Goal: Task Accomplishment & Management: Manage account settings

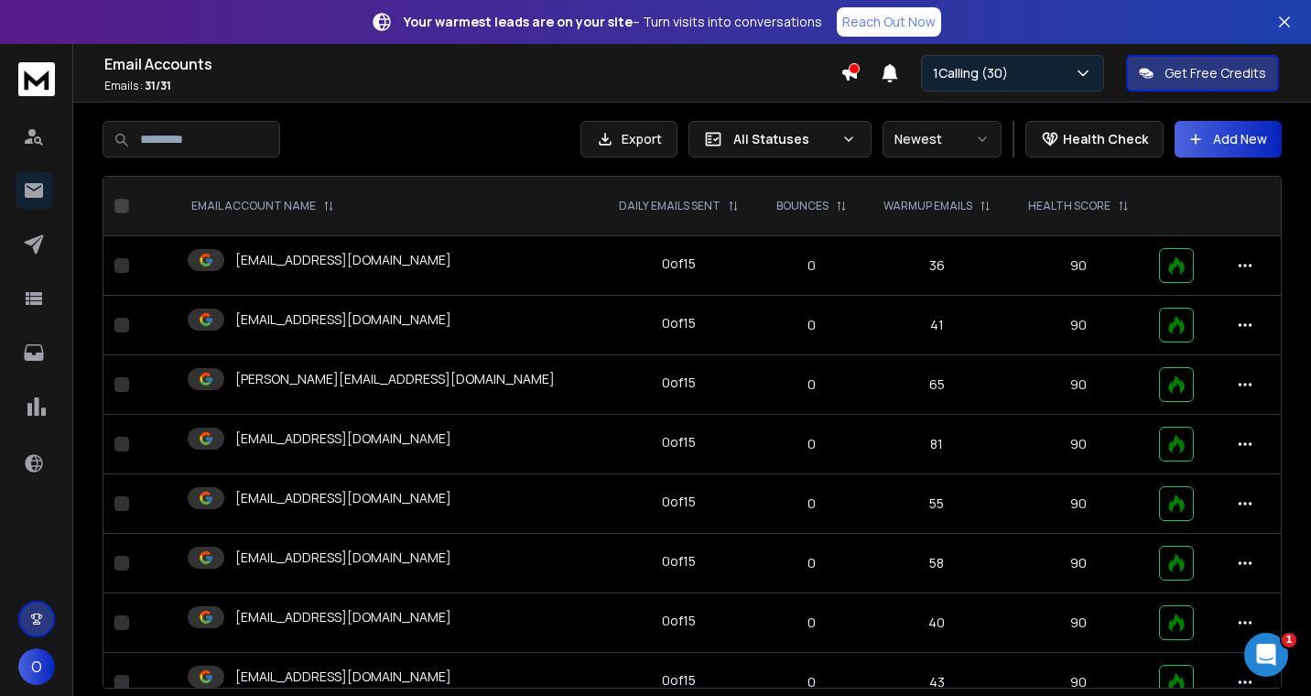
click at [1061, 70] on div "1Calling (30)" at bounding box center [1012, 73] width 159 height 18
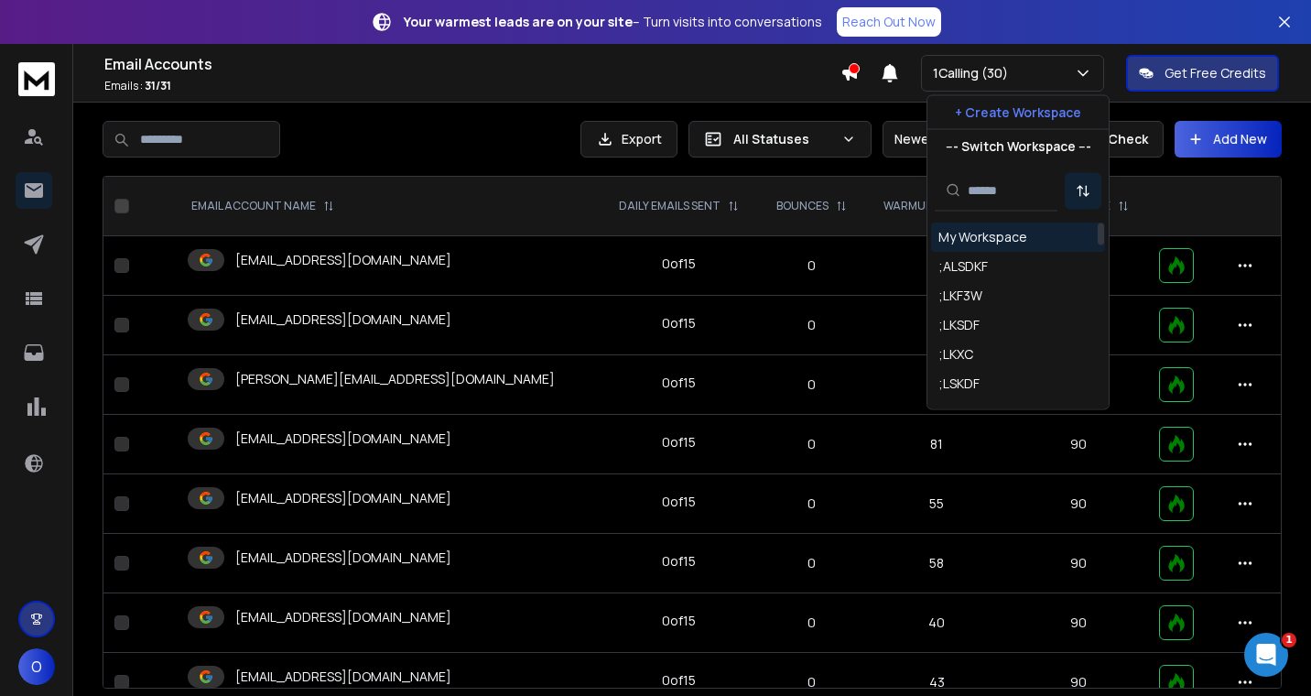
click at [1079, 186] on icon "Sort by Sort A-Z" at bounding box center [1080, 187] width 5 height 3
click at [1049, 281] on div "Recently Added" at bounding box center [1032, 285] width 137 height 29
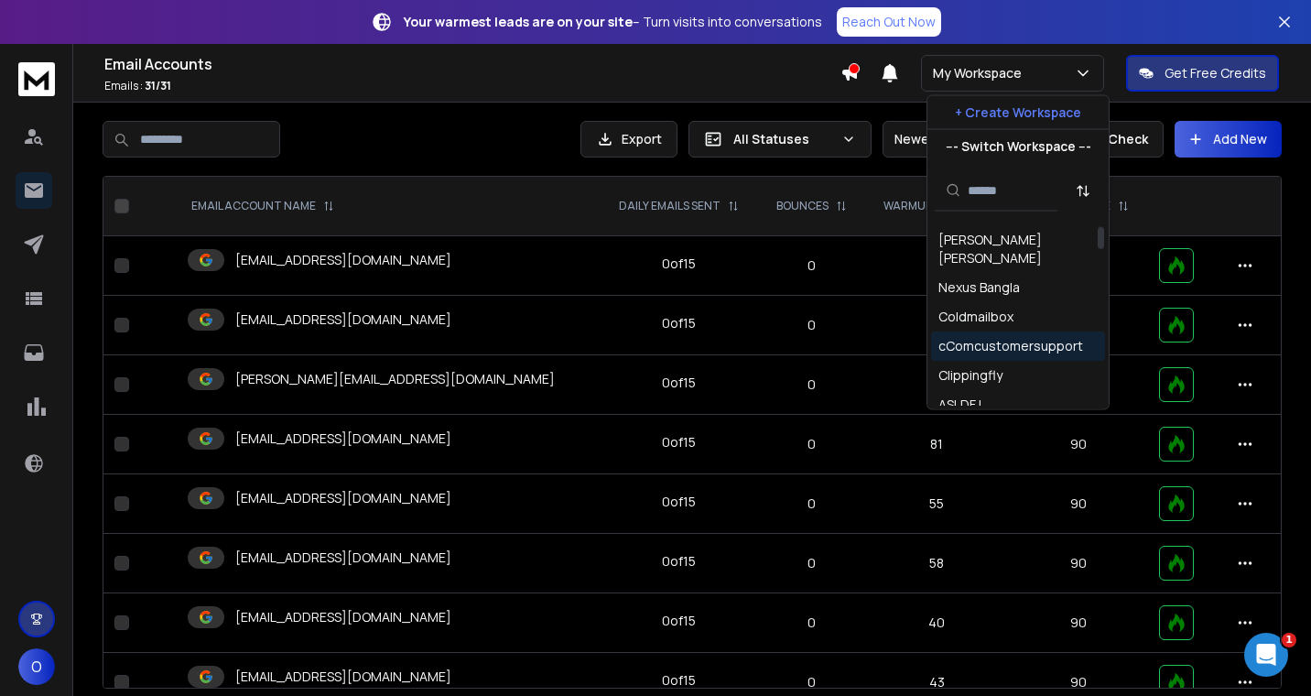
scroll to position [28, 0]
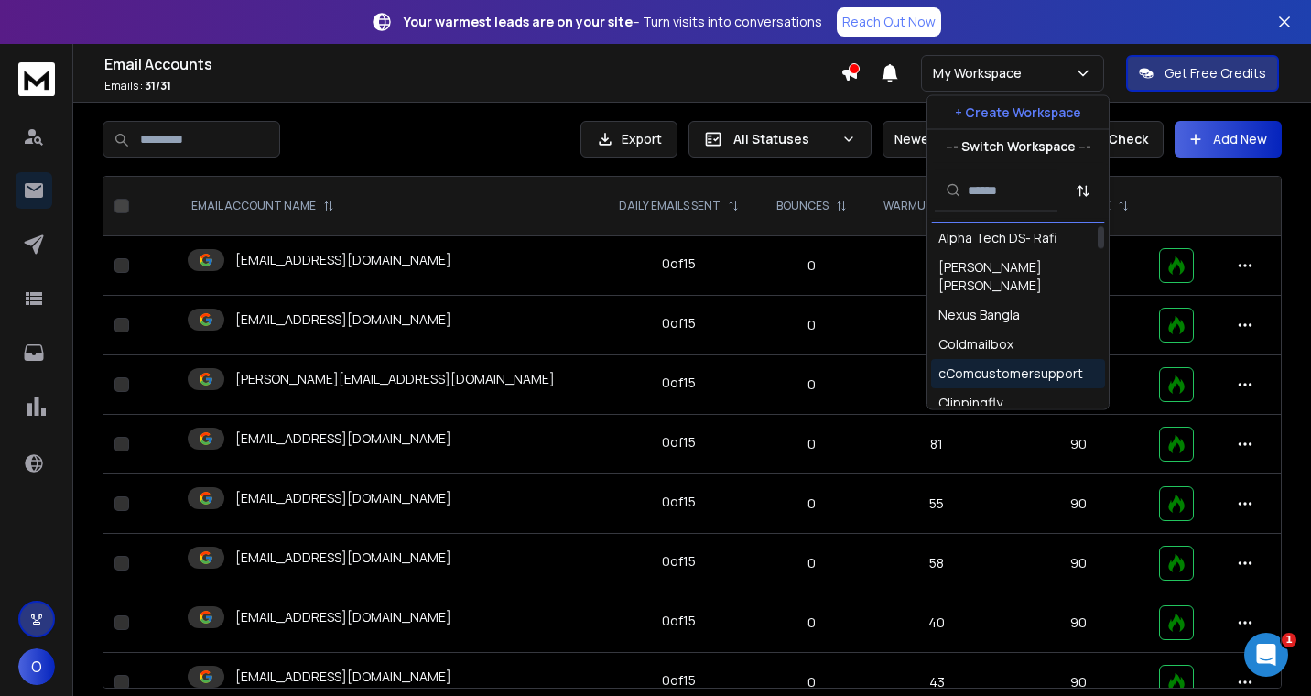
click at [996, 364] on div "cComcustomersupport" at bounding box center [1011, 373] width 145 height 18
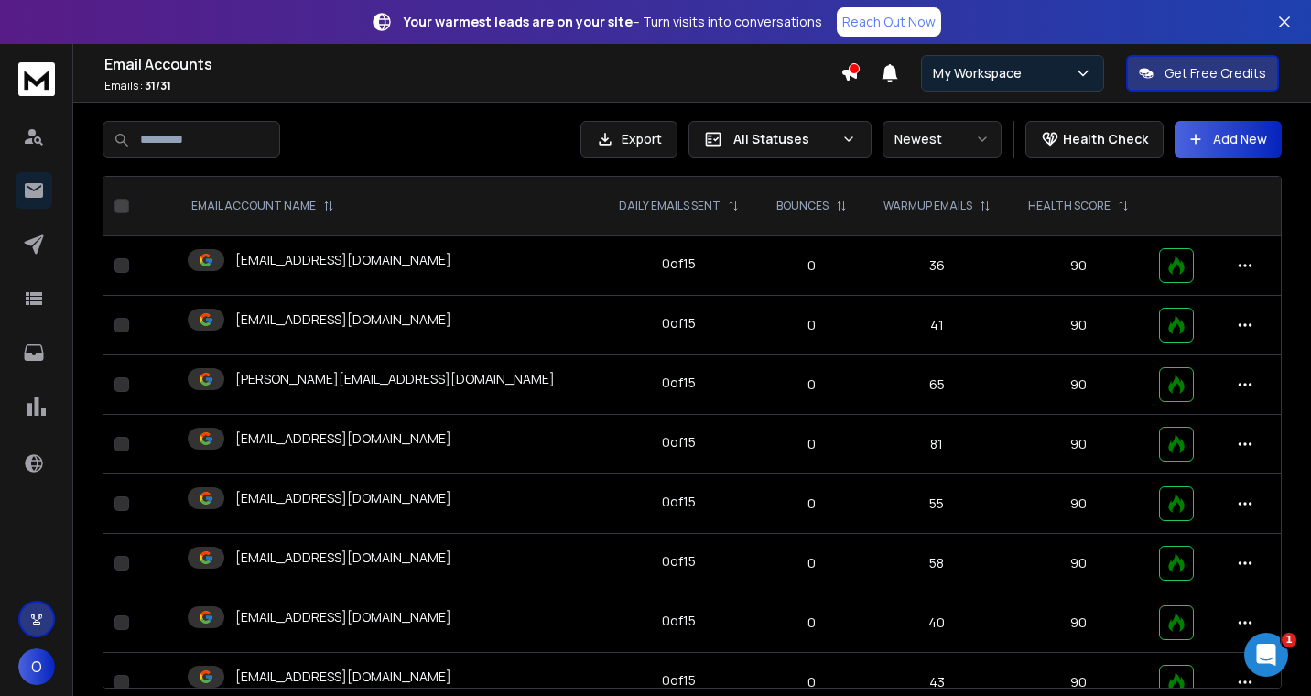
click at [1087, 79] on icon "button" at bounding box center [1083, 73] width 18 height 18
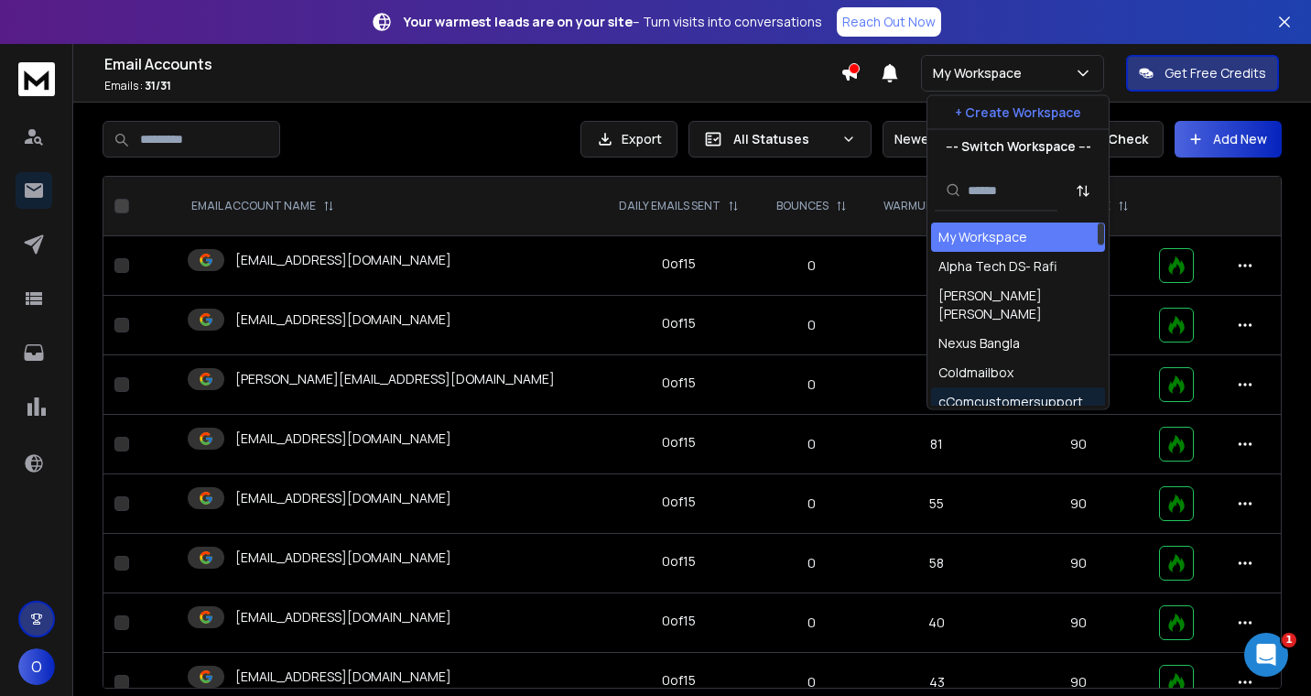
click at [999, 393] on div "cComcustomersupport" at bounding box center [1011, 402] width 145 height 18
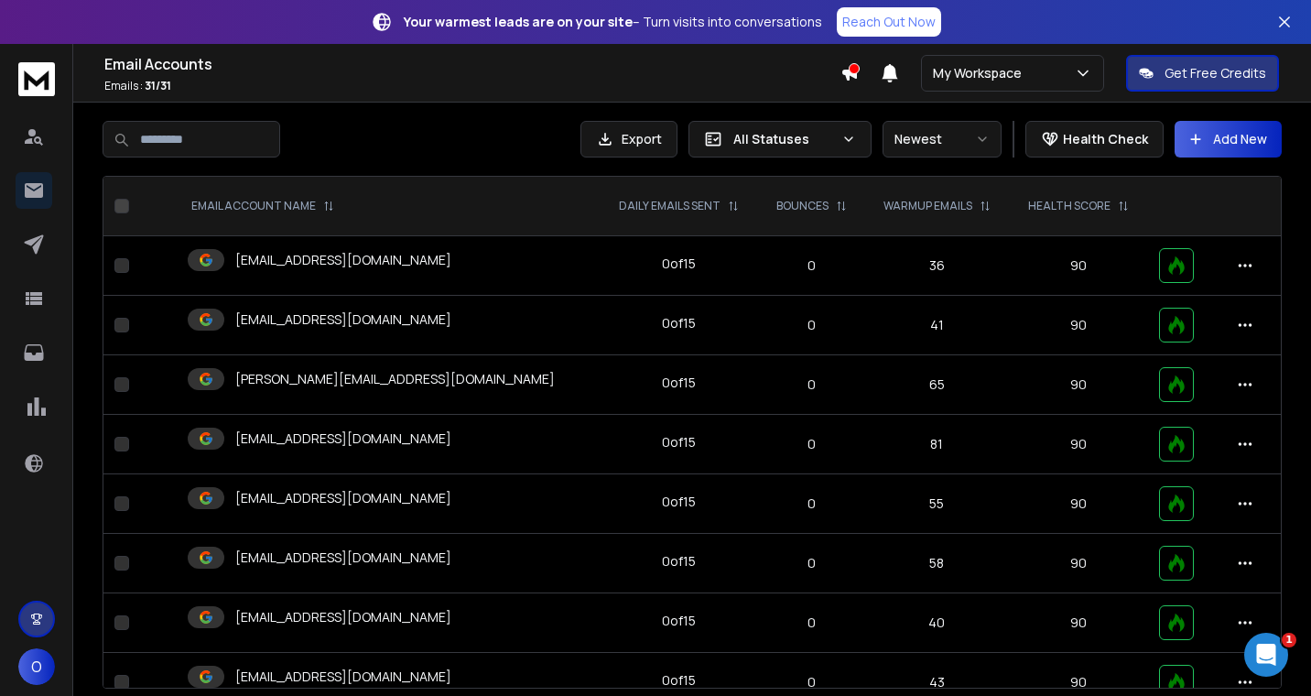
click at [1284, 21] on icon at bounding box center [1284, 21] width 11 height 11
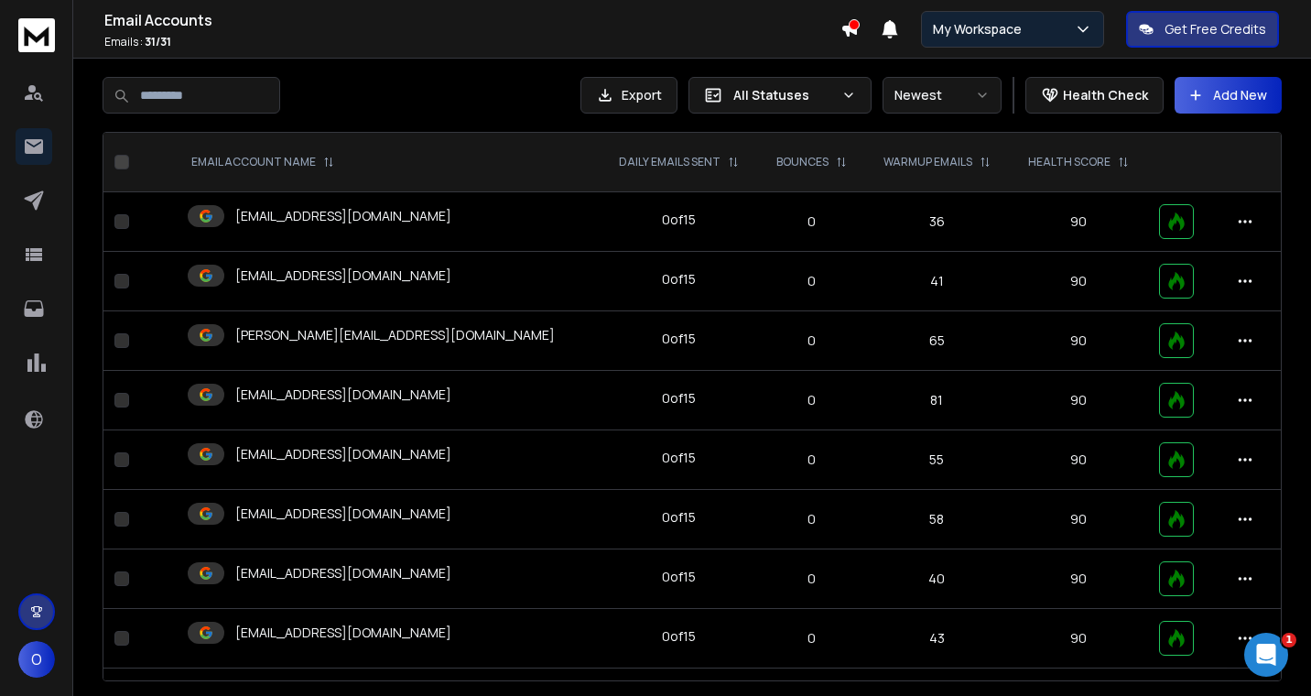
click at [960, 33] on p "My Workspace" at bounding box center [981, 29] width 96 height 18
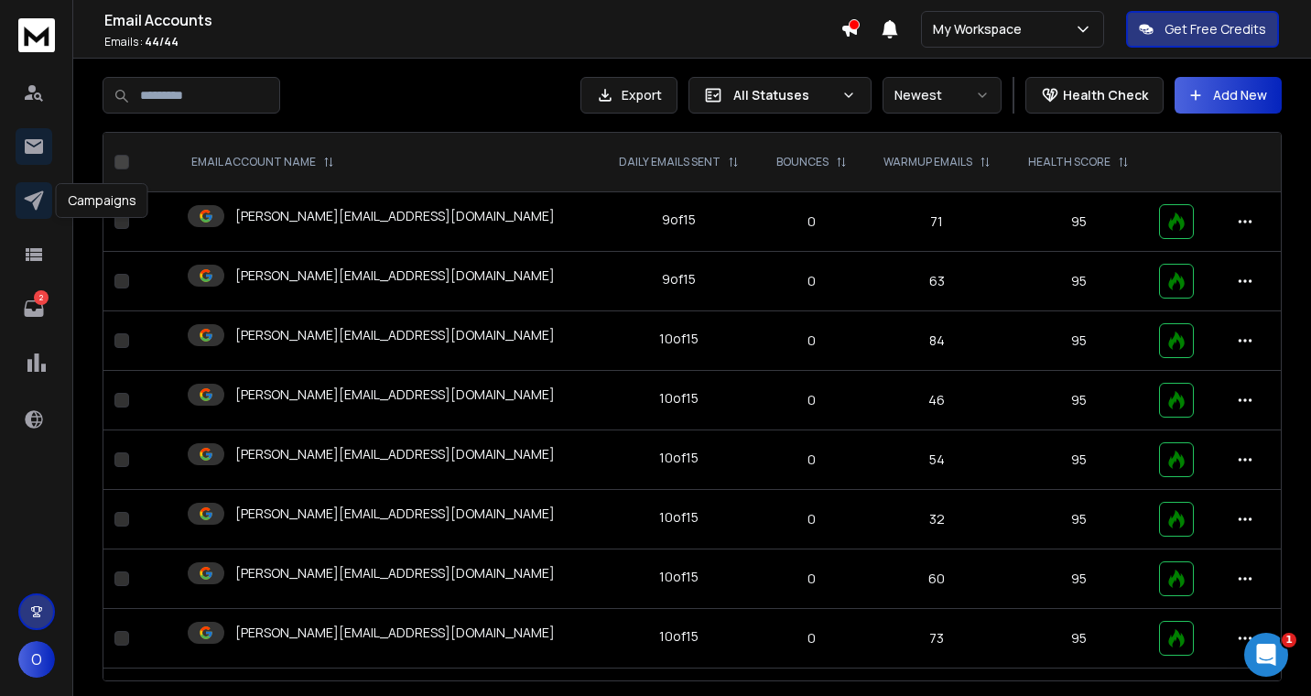
click at [36, 195] on icon at bounding box center [33, 199] width 19 height 19
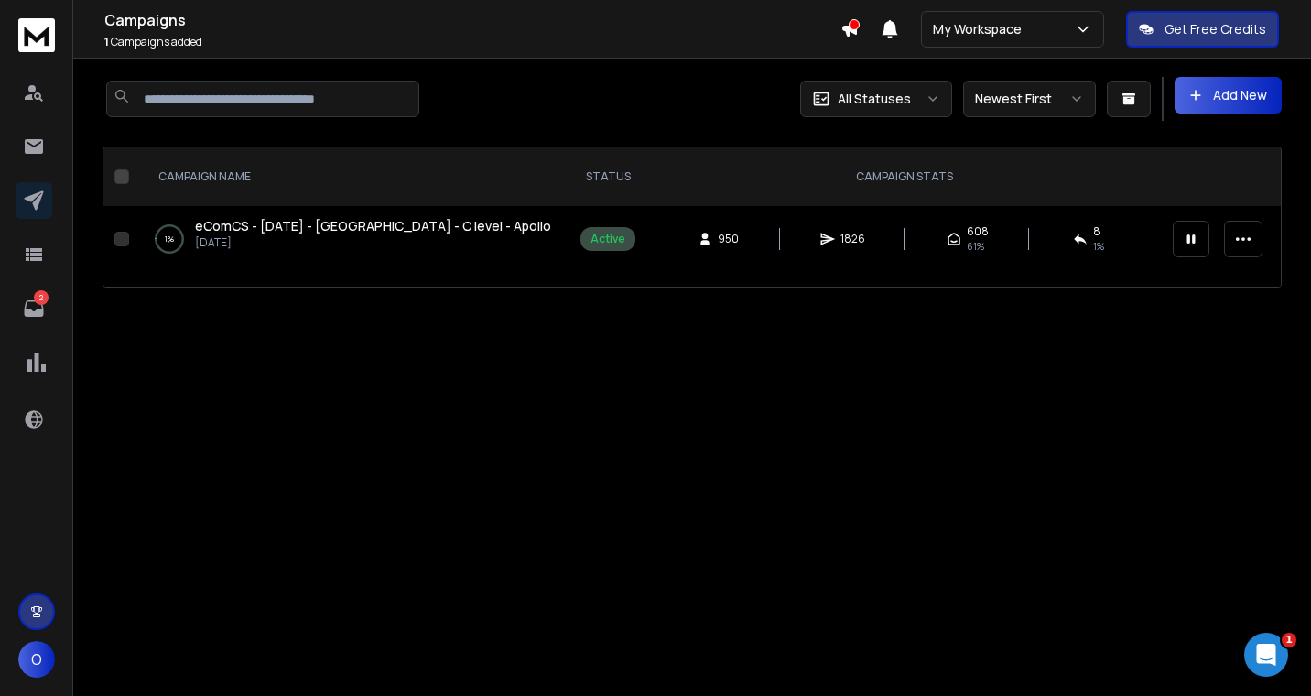
click at [391, 230] on span "eComCS - [DATE] - [GEOGRAPHIC_DATA] - C level - Apollo" at bounding box center [373, 225] width 356 height 17
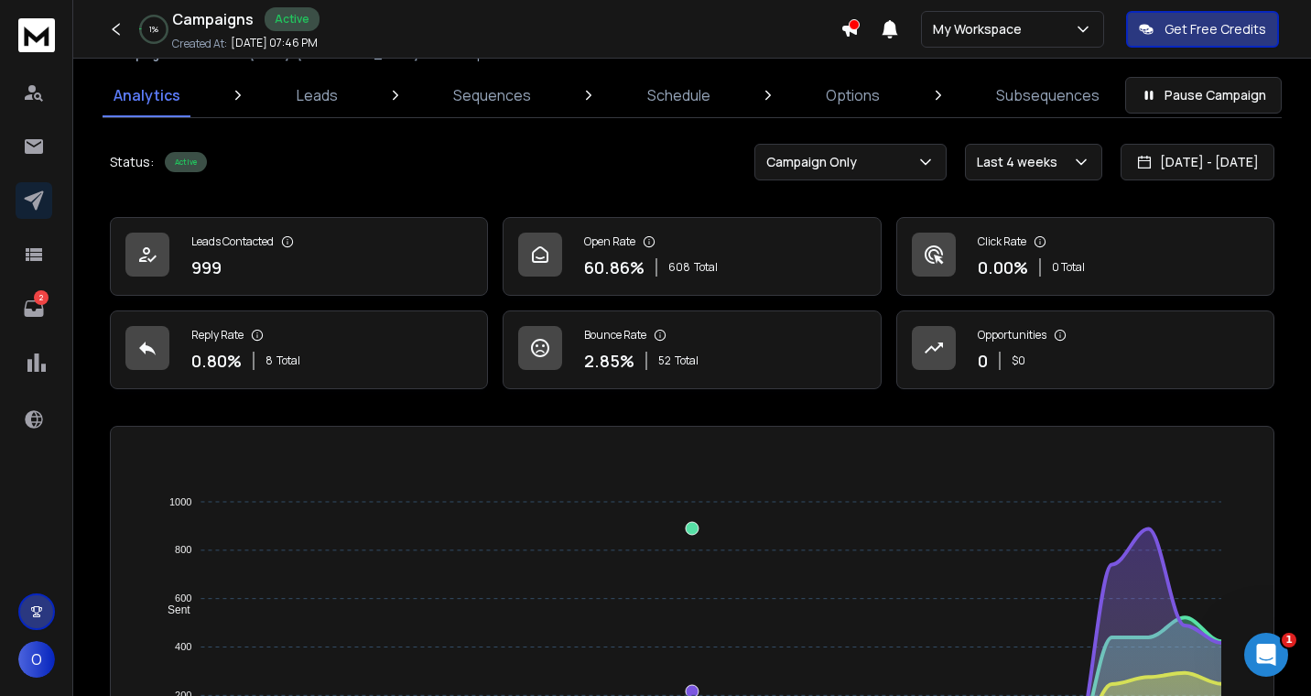
scroll to position [39, 0]
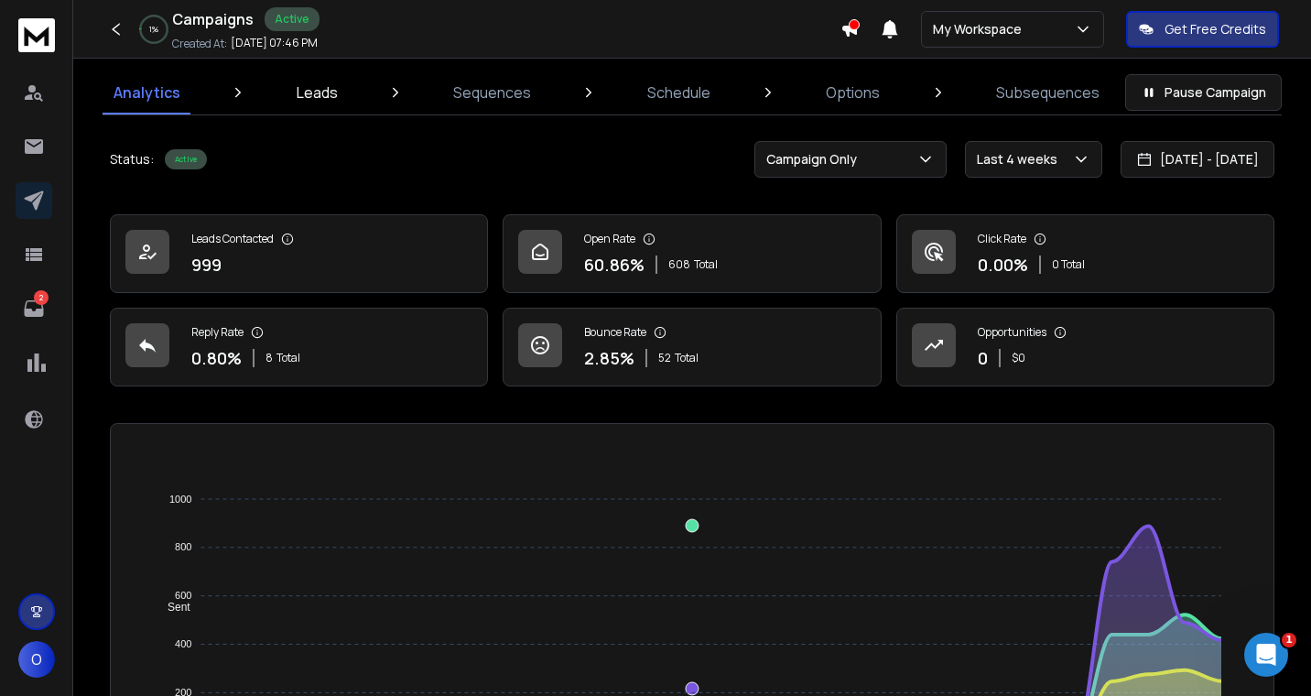
click at [328, 91] on p "Leads" at bounding box center [317, 92] width 41 height 22
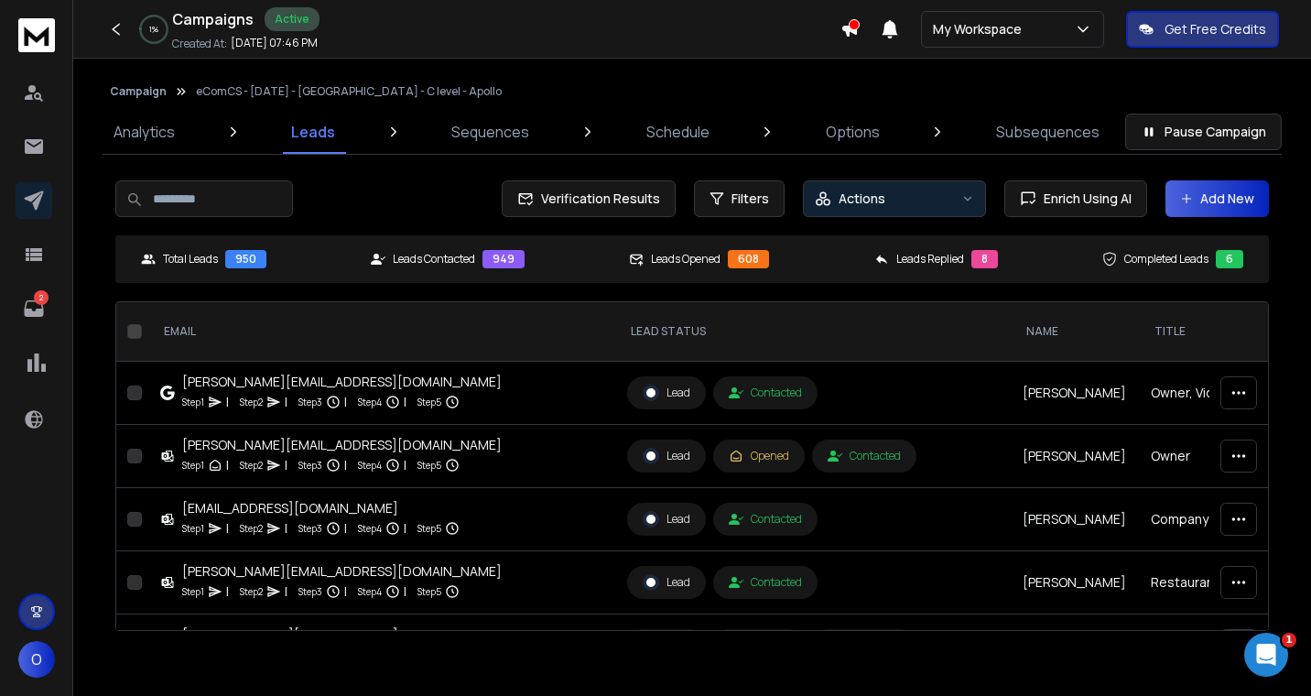
click at [967, 197] on icon "button" at bounding box center [967, 198] width 13 height 15
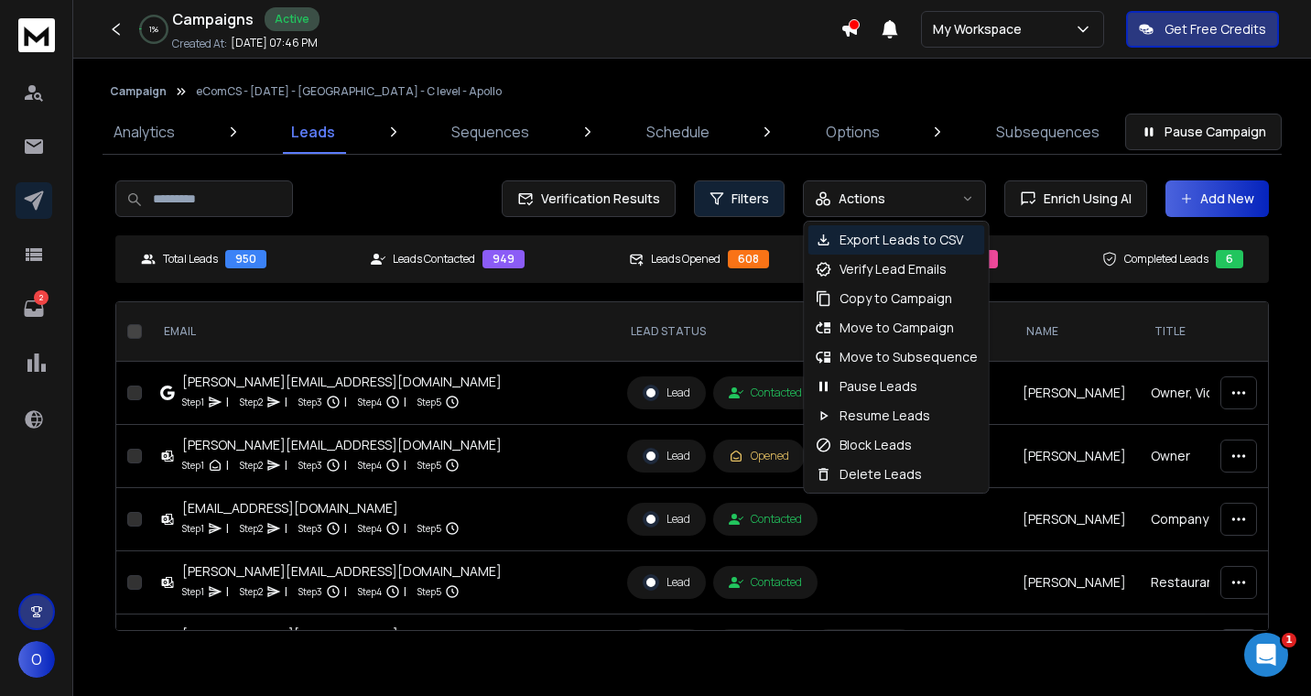
click at [758, 208] on button "Filters" at bounding box center [739, 198] width 91 height 37
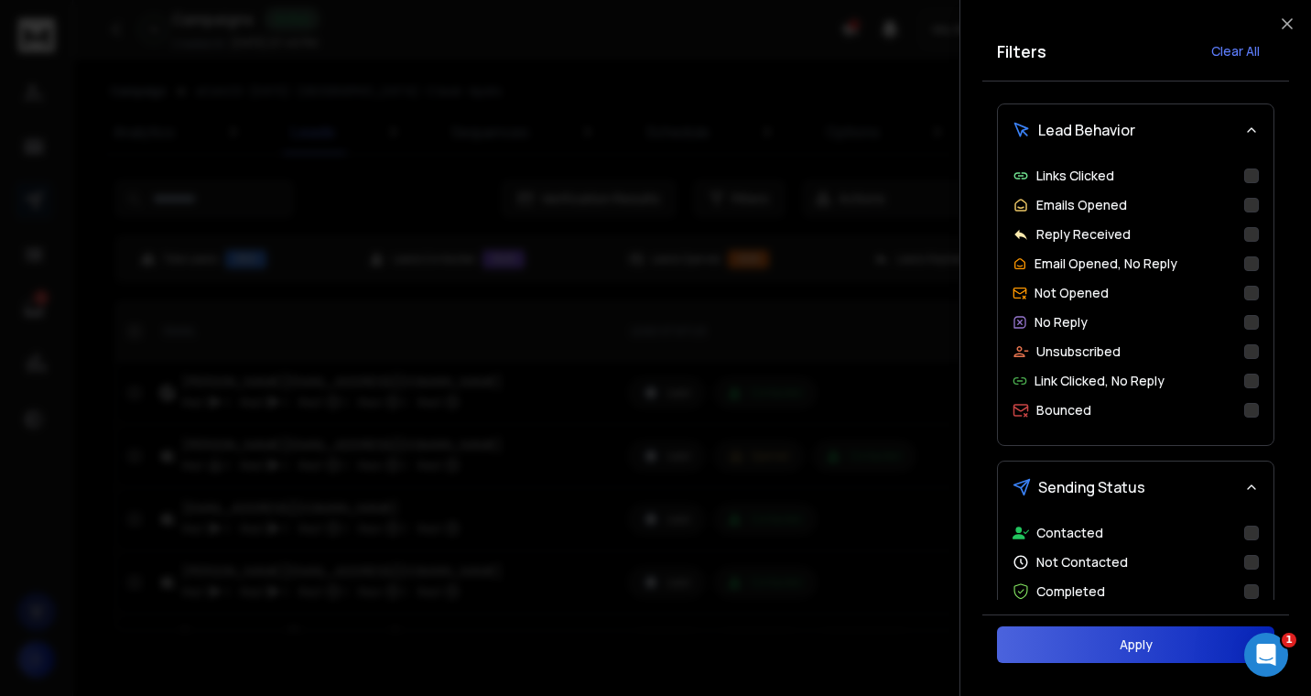
click at [1072, 411] on p "Bounced" at bounding box center [1063, 410] width 55 height 18
click at [1244, 411] on button "Bounced" at bounding box center [1251, 410] width 15 height 15
click at [1125, 642] on button "Apply" at bounding box center [1135, 644] width 277 height 37
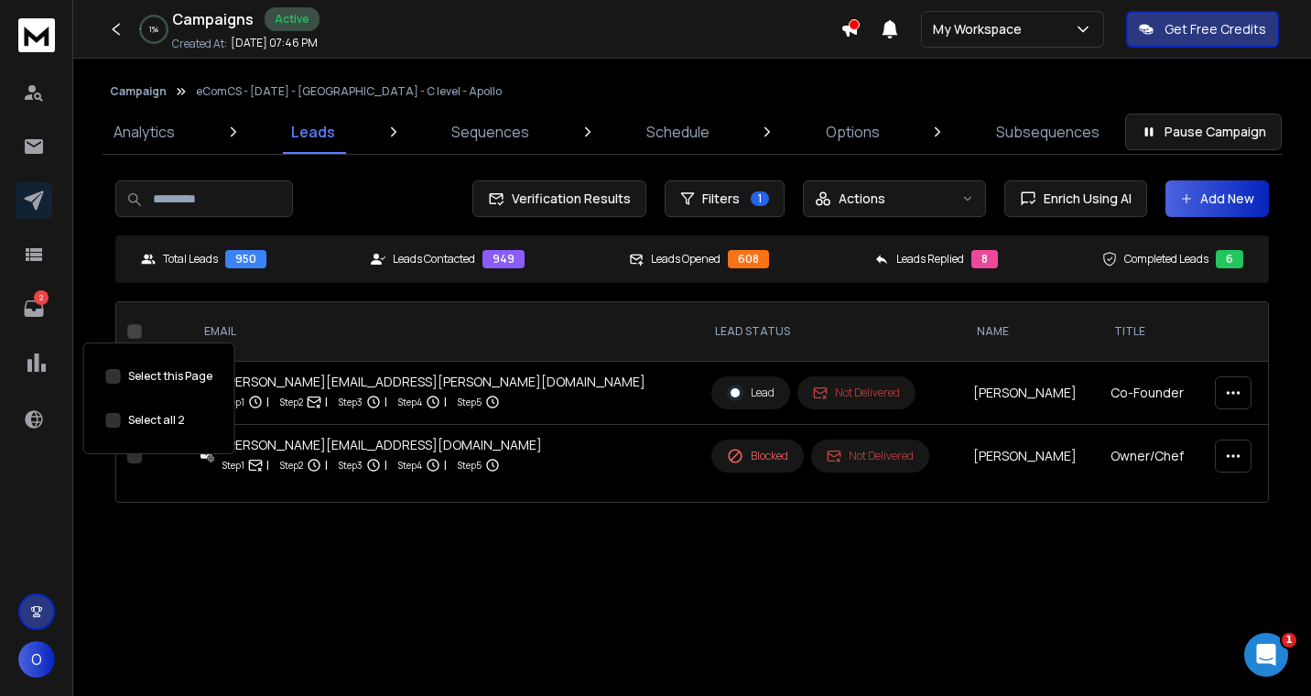
click at [135, 327] on button "Select this Page" at bounding box center [134, 331] width 15 height 15
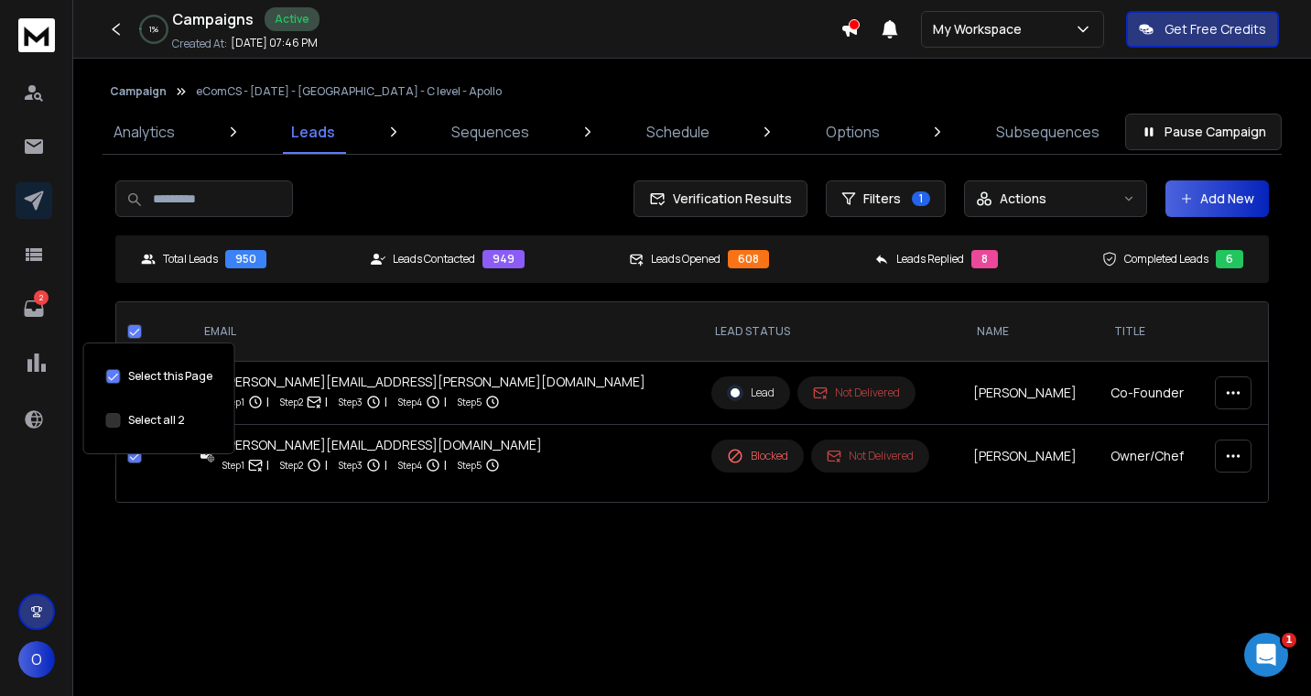
click at [117, 420] on button "Select this Page" at bounding box center [113, 420] width 15 height 15
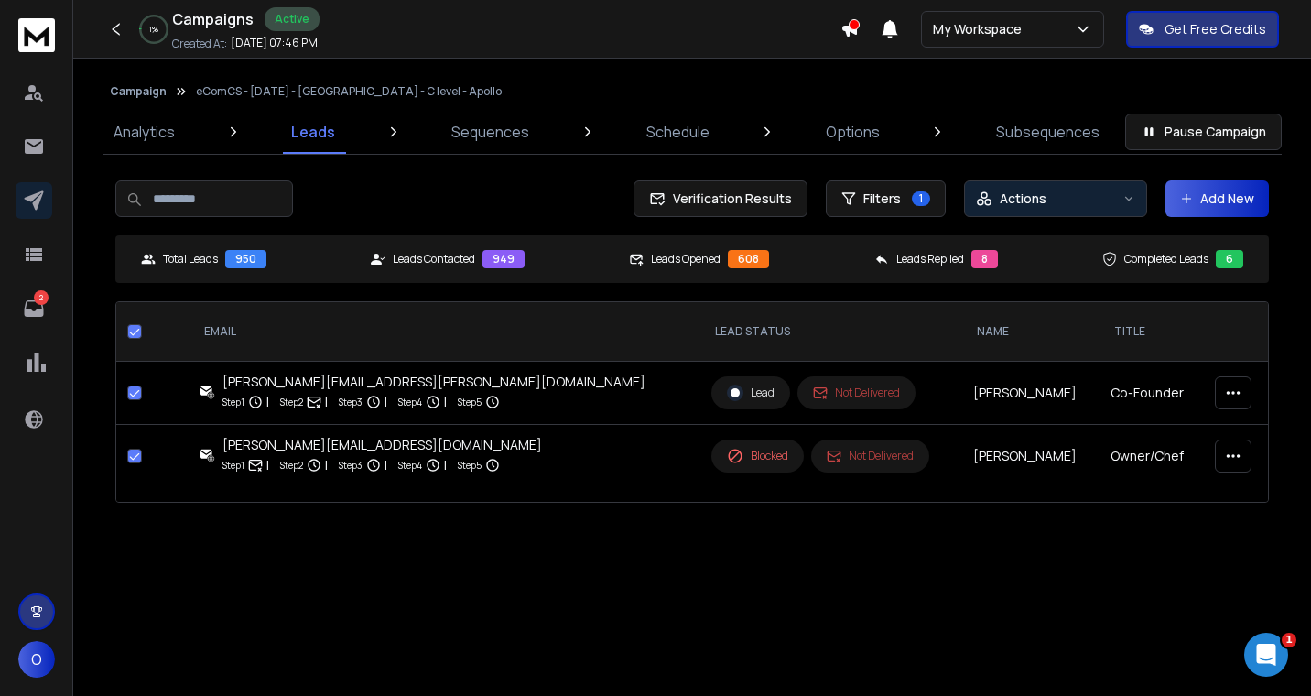
click at [1134, 195] on icon "button" at bounding box center [1129, 198] width 13 height 15
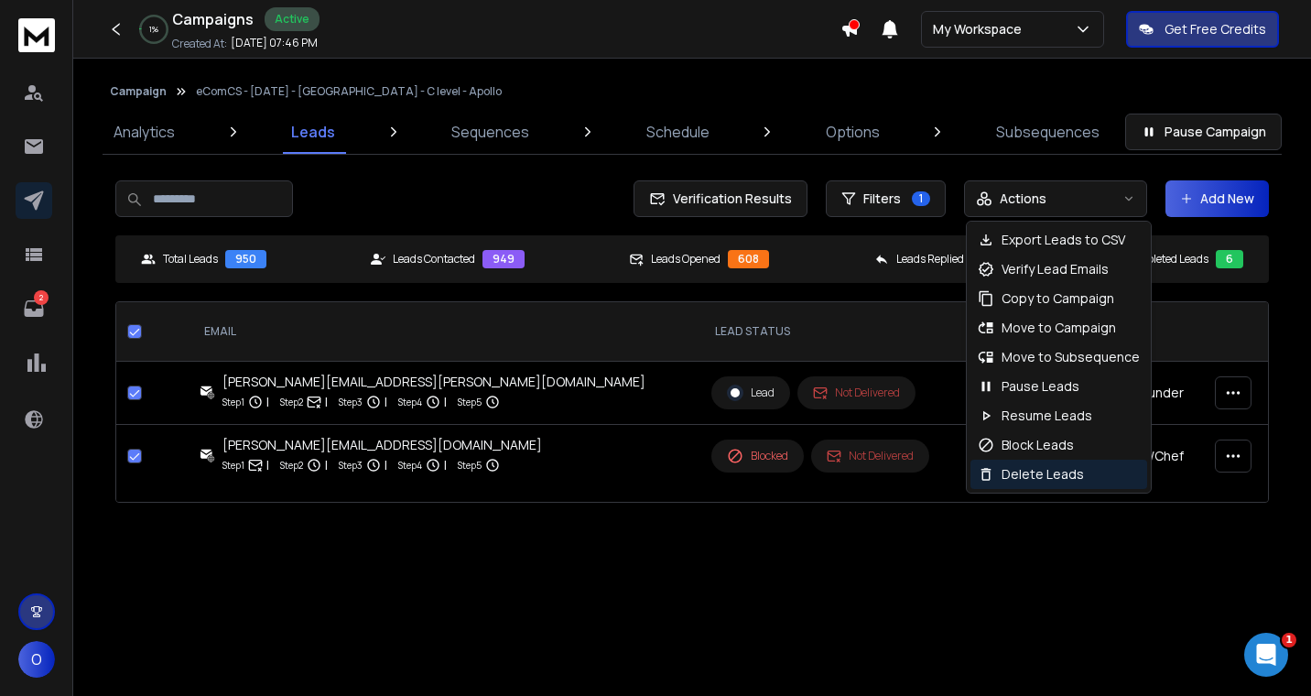
click at [1016, 474] on p "Delete Leads" at bounding box center [1043, 474] width 82 height 18
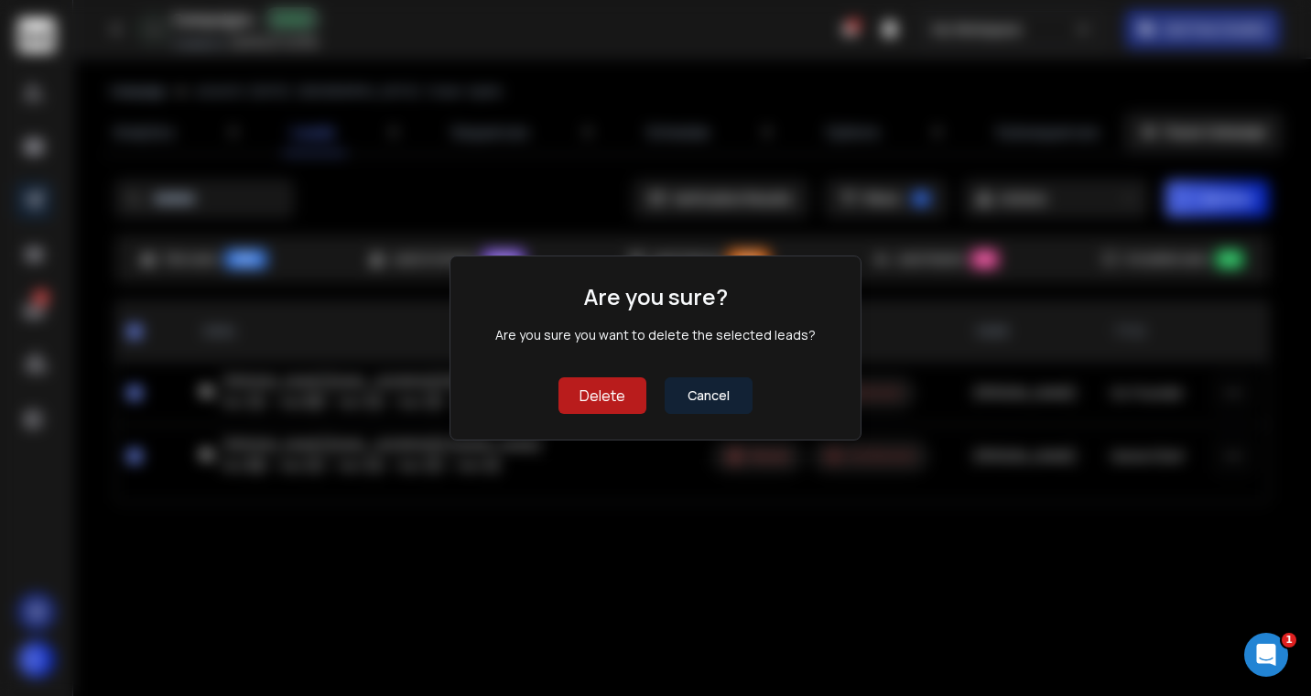
click at [615, 395] on button "Delete" at bounding box center [603, 395] width 88 height 37
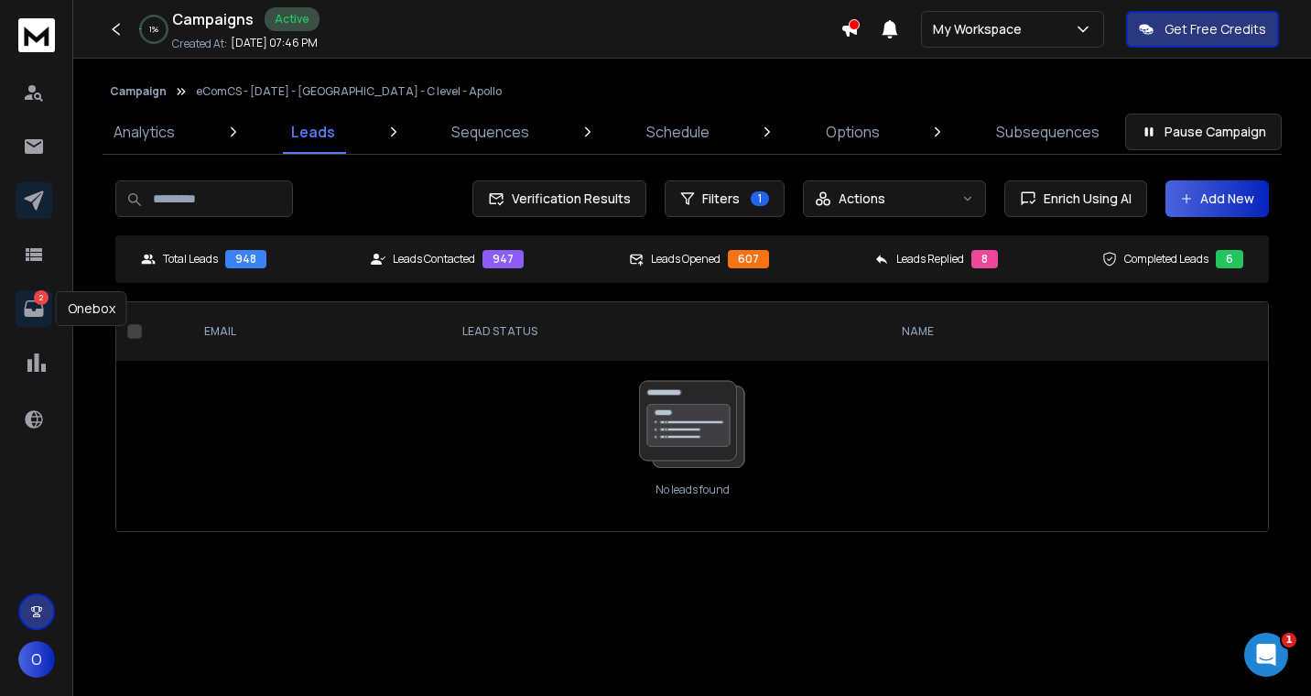
click at [39, 309] on icon at bounding box center [33, 308] width 19 height 16
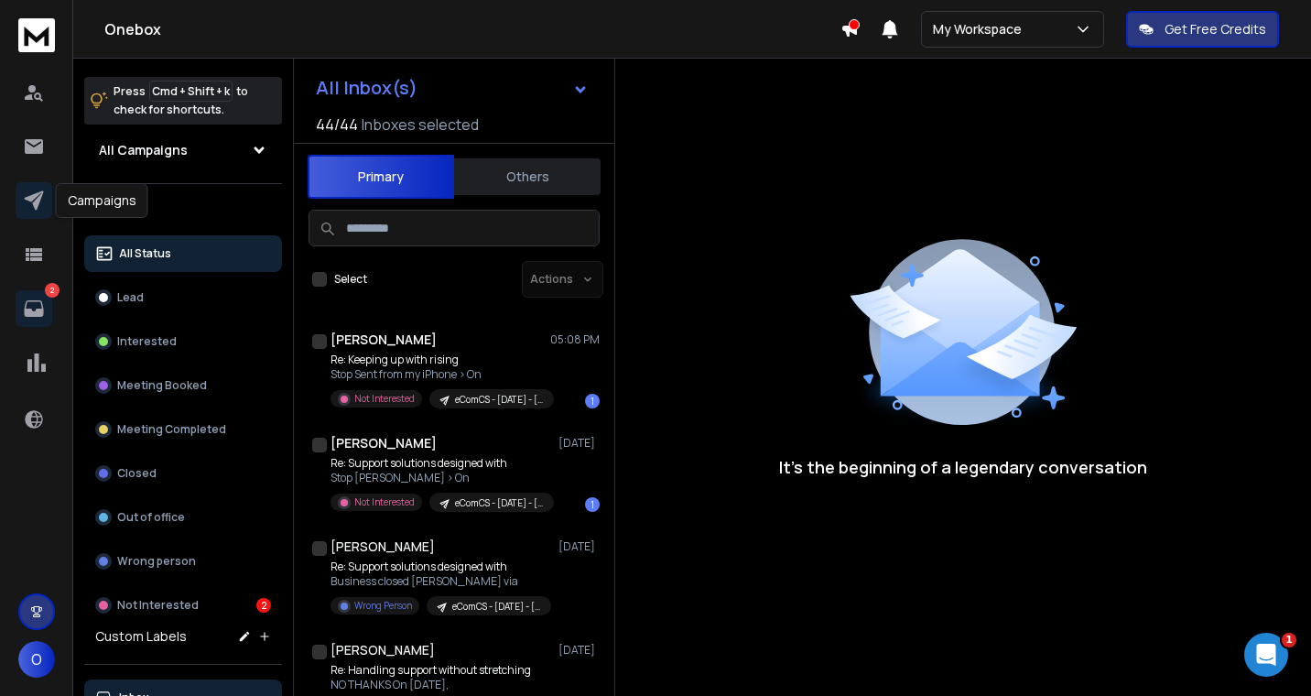
click at [32, 198] on icon at bounding box center [33, 199] width 19 height 19
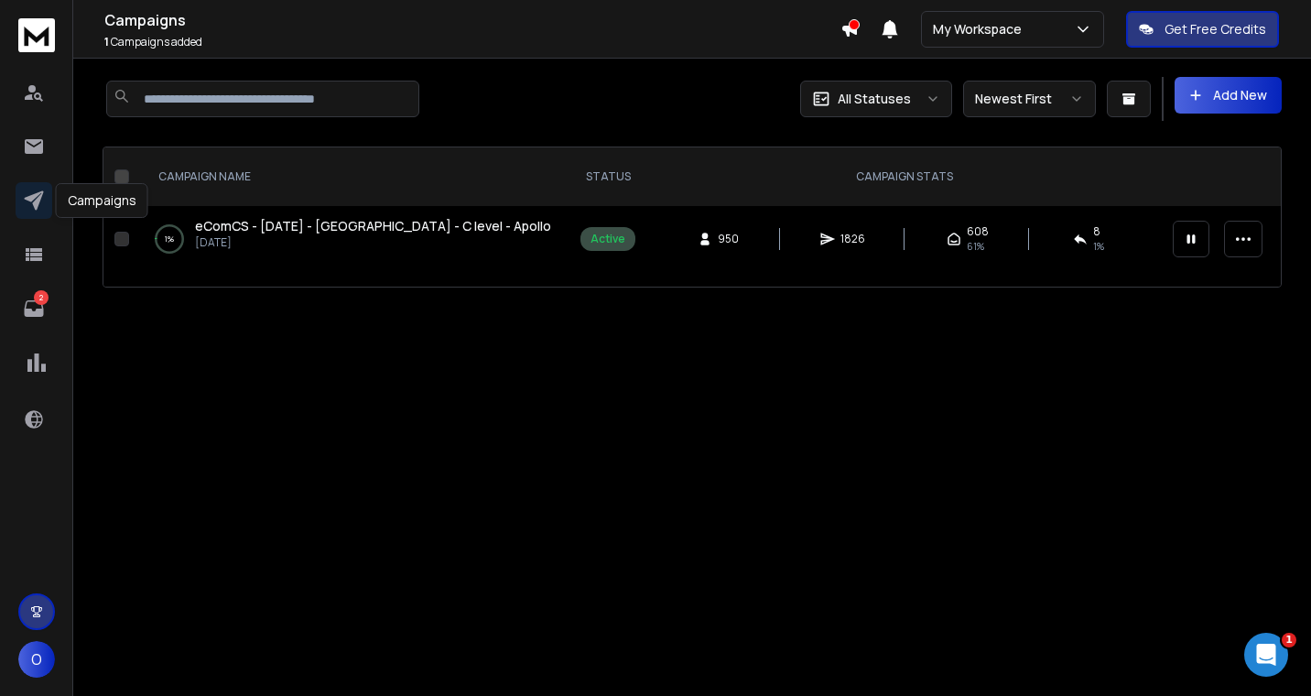
click at [447, 492] on div "Campaigns 1 Campaigns Added All Statuses Newest First Add New CAMPAIGN NAME STA…" at bounding box center [692, 425] width 1179 height 696
